Goal: Task Accomplishment & Management: Use online tool/utility

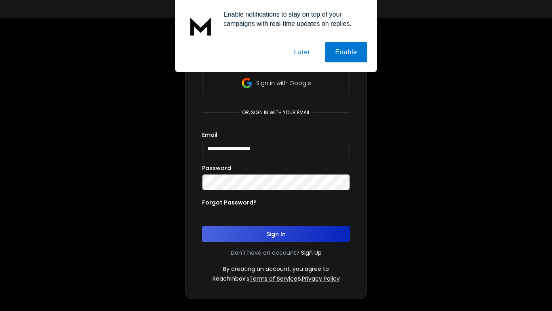
type input "**********"
click at [276, 233] on button "Sign In" at bounding box center [276, 234] width 148 height 16
